Goal: Task Accomplishment & Management: Manage account settings

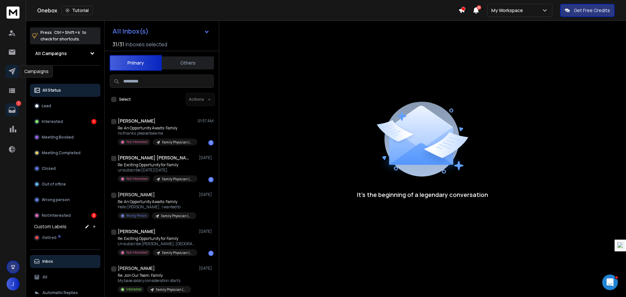
click at [12, 69] on icon at bounding box center [11, 71] width 7 height 7
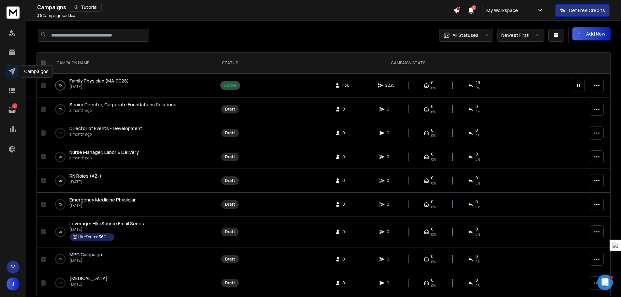
click at [11, 71] on icon at bounding box center [11, 71] width 7 height 7
click at [10, 72] on icon at bounding box center [12, 71] width 8 height 8
click at [86, 83] on span "Family Physician (MA-0028)" at bounding box center [98, 81] width 59 height 6
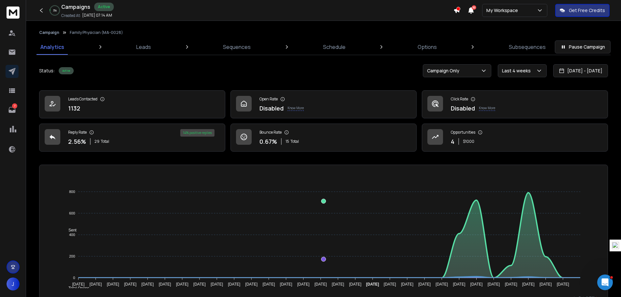
click at [45, 31] on button "Campaign" at bounding box center [49, 32] width 20 height 5
